Goal: Navigation & Orientation: Find specific page/section

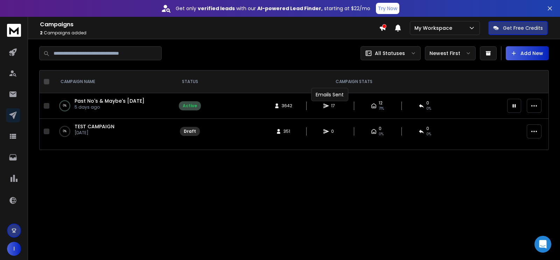
click at [330, 106] on div "17" at bounding box center [330, 106] width 21 height 6
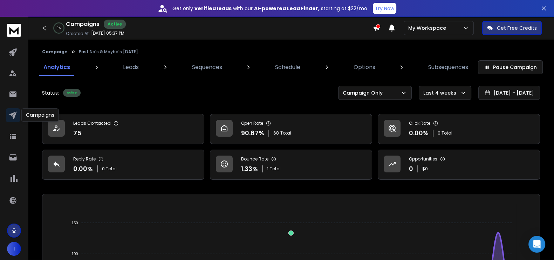
click at [18, 116] on link at bounding box center [13, 115] width 14 height 14
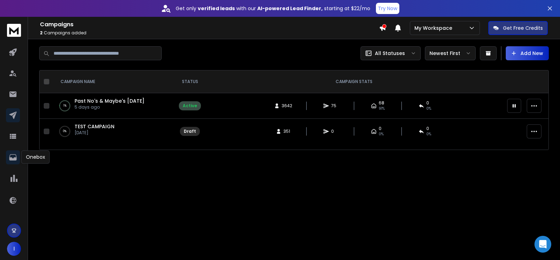
click at [11, 160] on icon at bounding box center [13, 157] width 8 height 8
